Goal: Navigation & Orientation: Find specific page/section

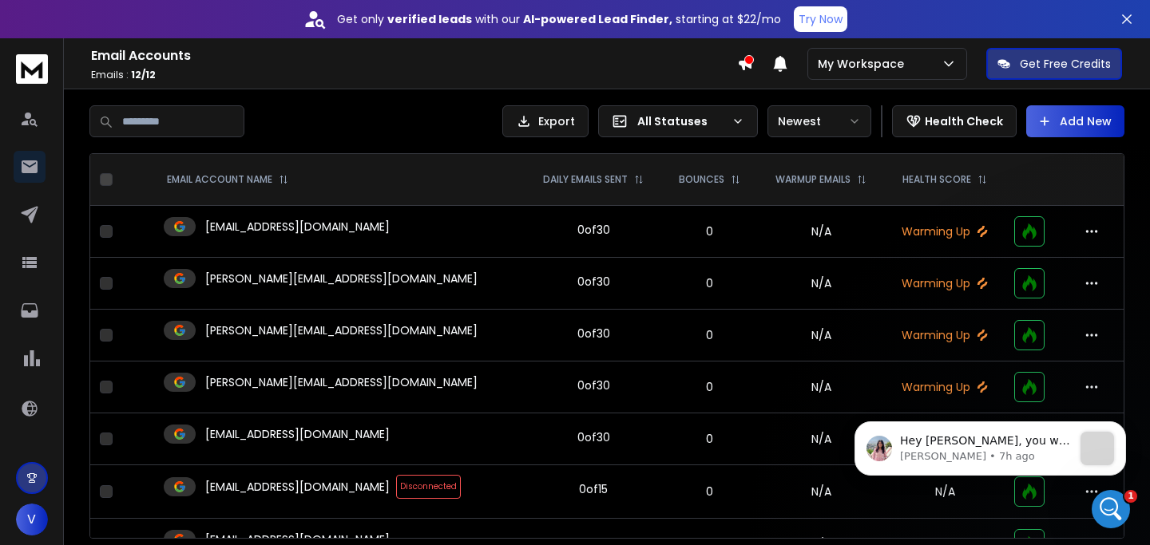
scroll to position [304, 0]
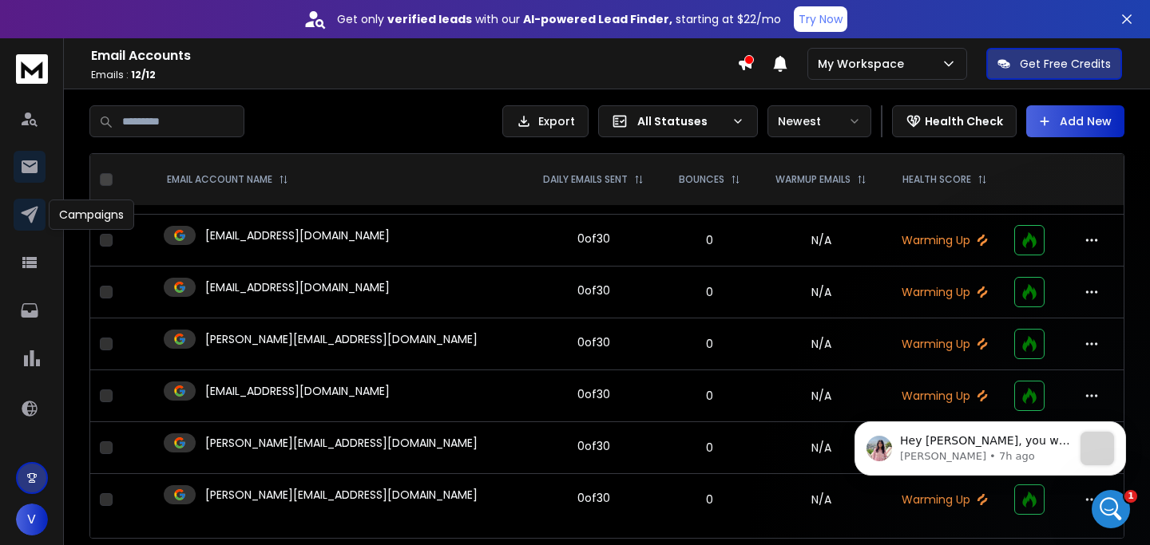
click at [22, 213] on icon at bounding box center [29, 214] width 17 height 17
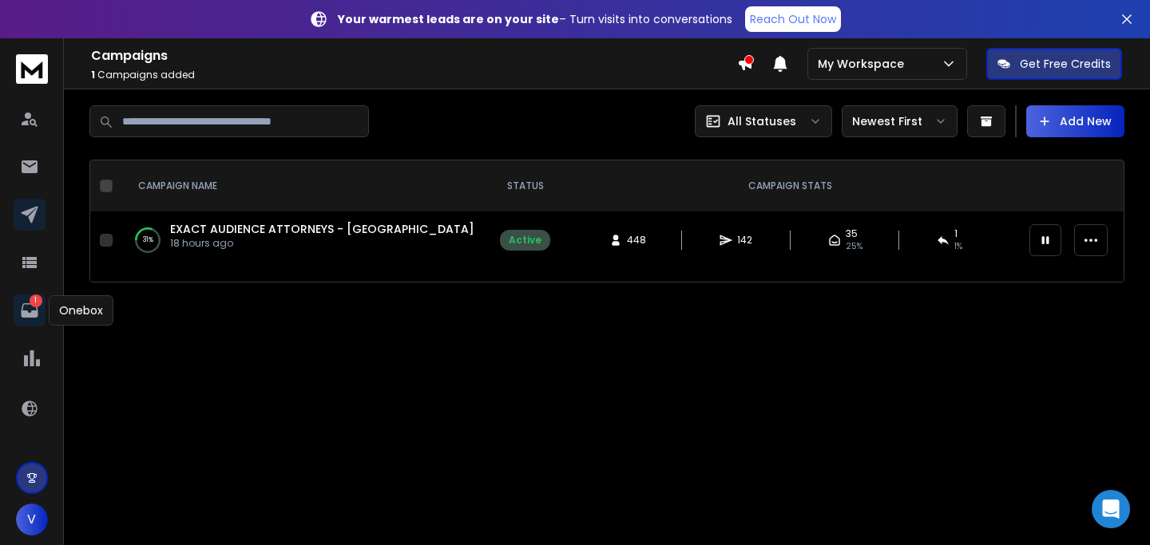
click at [37, 307] on icon at bounding box center [29, 310] width 19 height 19
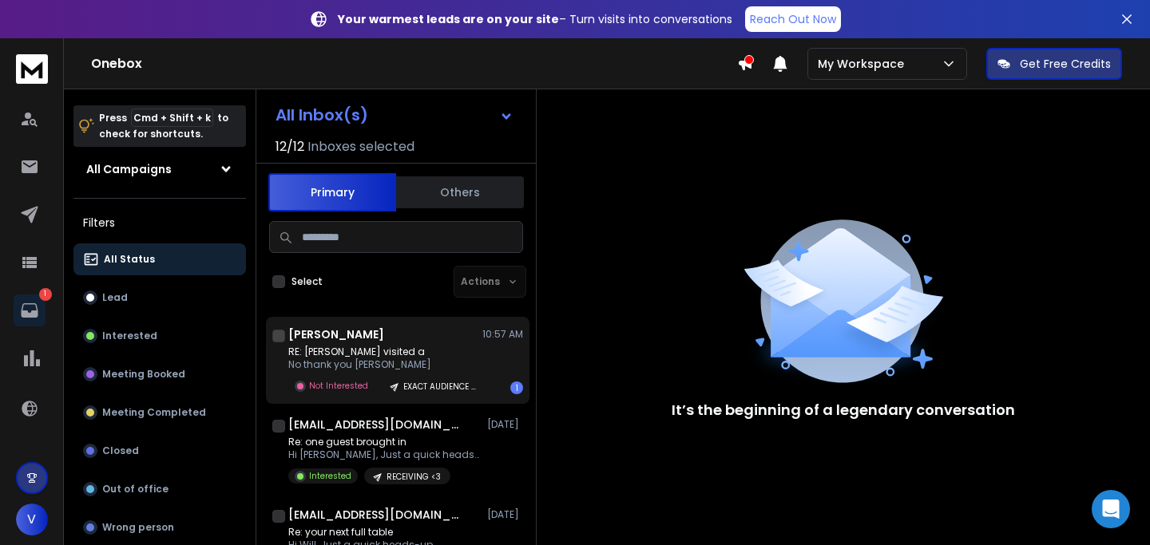
click at [460, 357] on p "RE: [PERSON_NAME] visited a" at bounding box center [384, 352] width 192 height 13
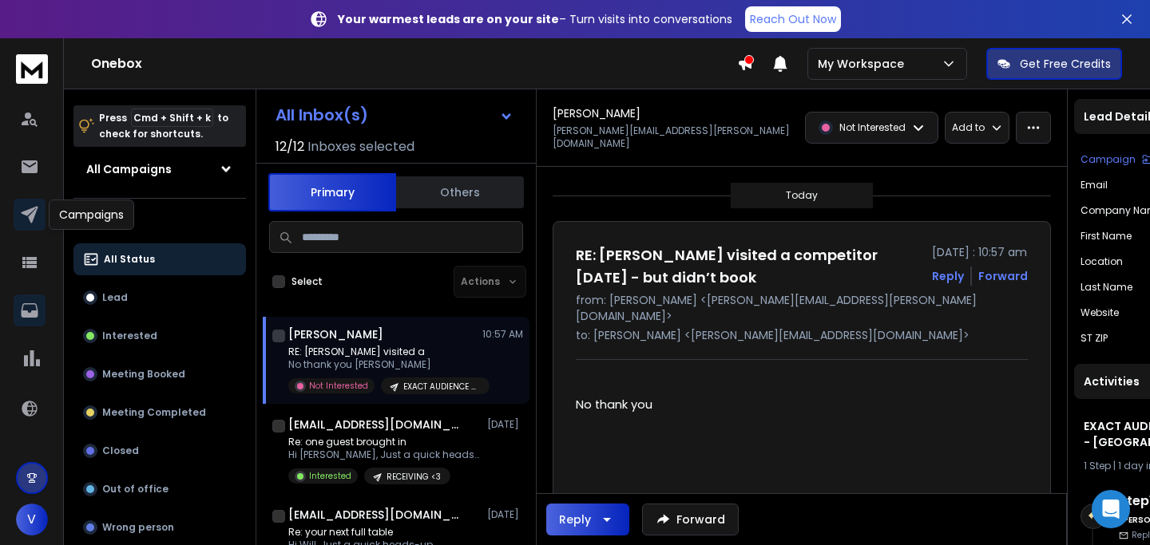
click at [30, 216] on icon at bounding box center [29, 214] width 17 height 17
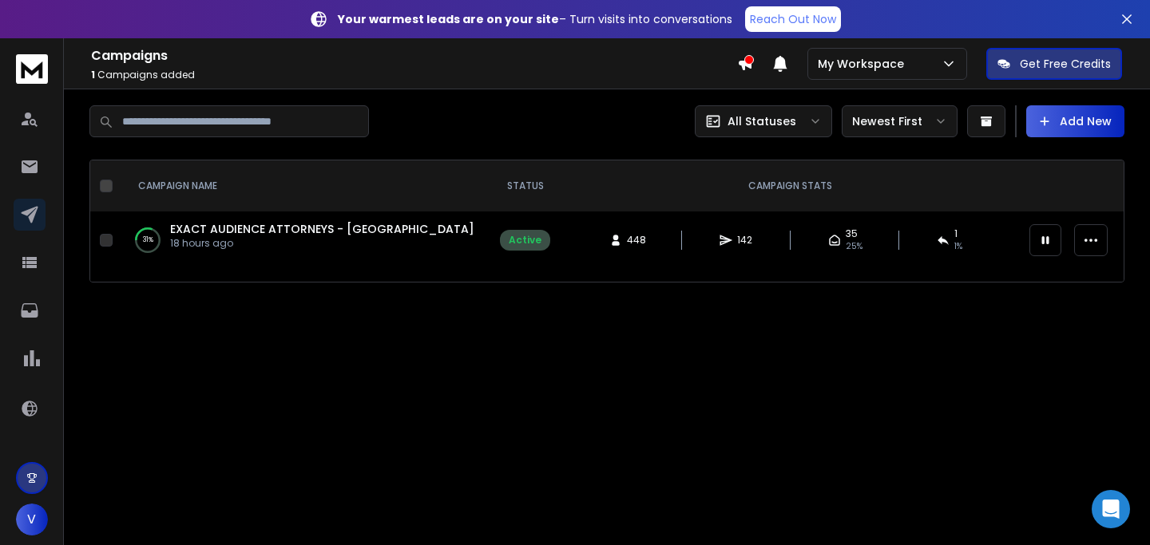
click at [397, 236] on td "31 % EXACT AUDIENCE ATTORNEYS - [GEOGRAPHIC_DATA] 18 hours ago" at bounding box center [304, 240] width 371 height 57
